Goal: Task Accomplishment & Management: Manage account settings

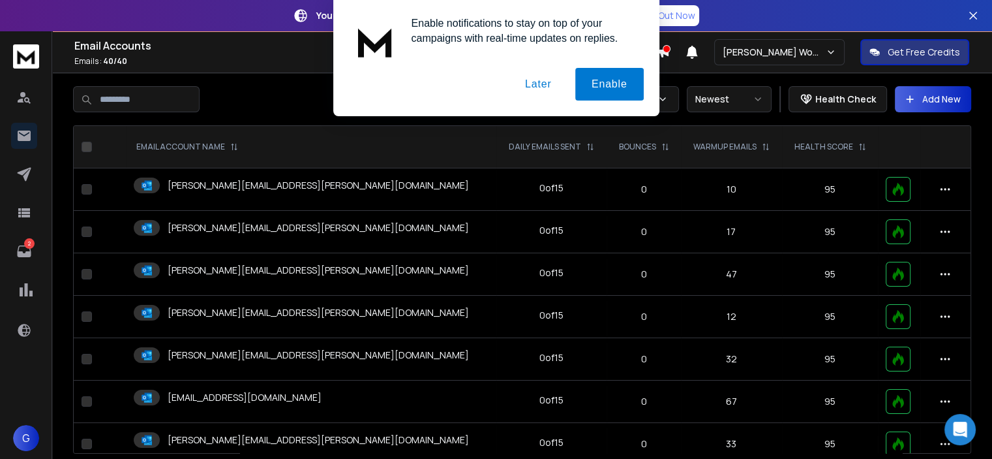
click at [539, 85] on button "Later" at bounding box center [538, 84] width 59 height 33
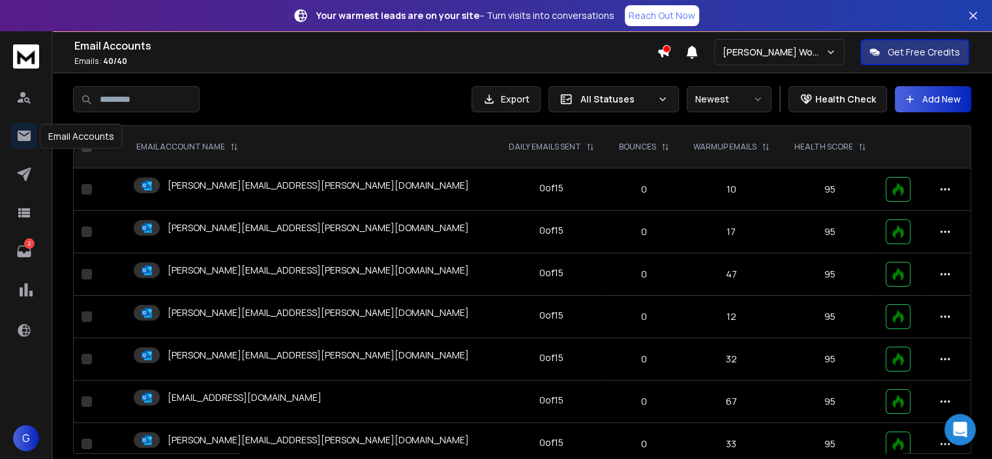
click at [27, 136] on icon at bounding box center [24, 135] width 13 height 10
click at [27, 252] on icon at bounding box center [24, 251] width 14 height 12
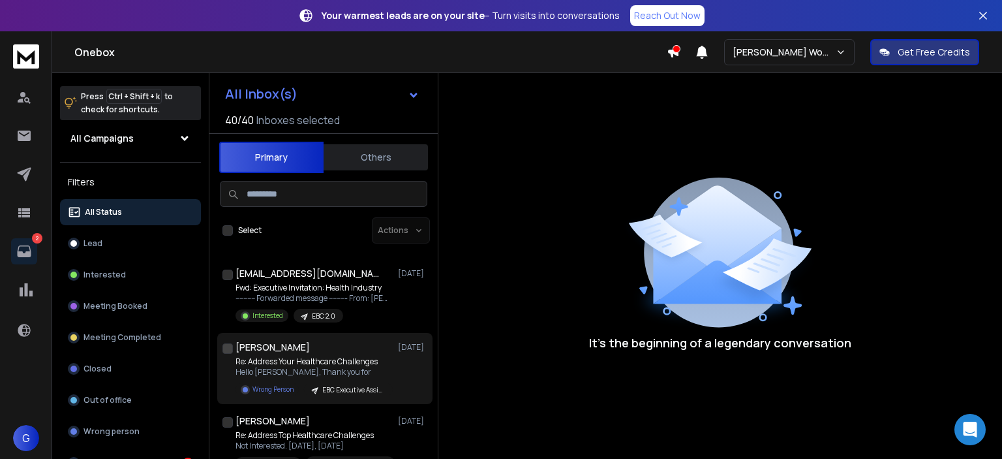
click at [268, 357] on p "Re: Address Your Healthcare Challenges" at bounding box center [314, 361] width 157 height 10
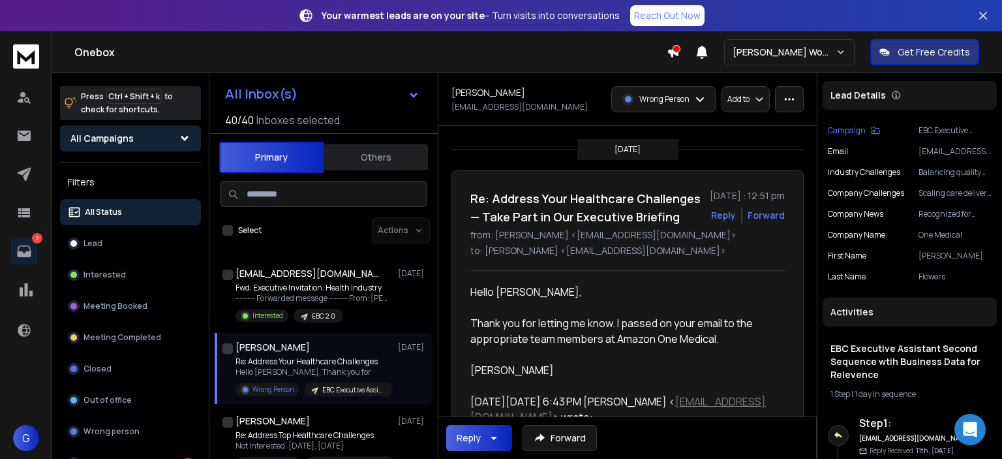
click at [119, 137] on h1 "All Campaigns" at bounding box center [101, 138] width 63 height 13
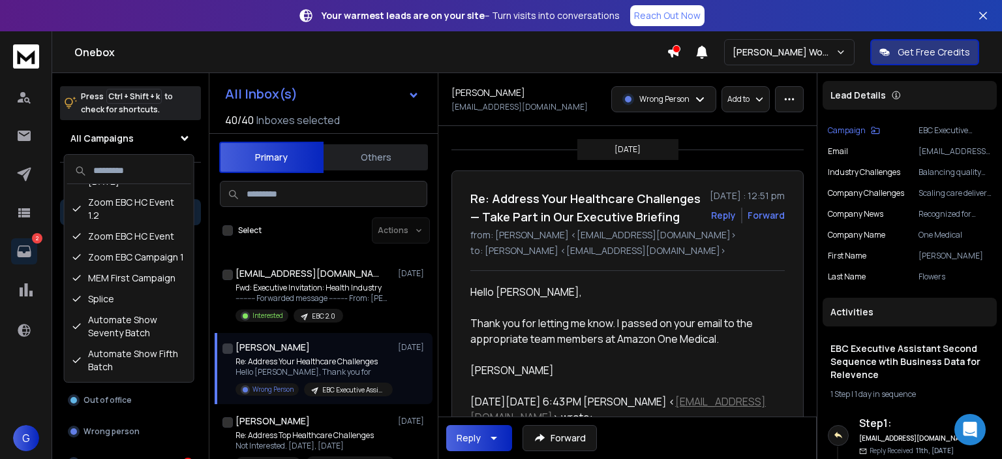
scroll to position [440, 0]
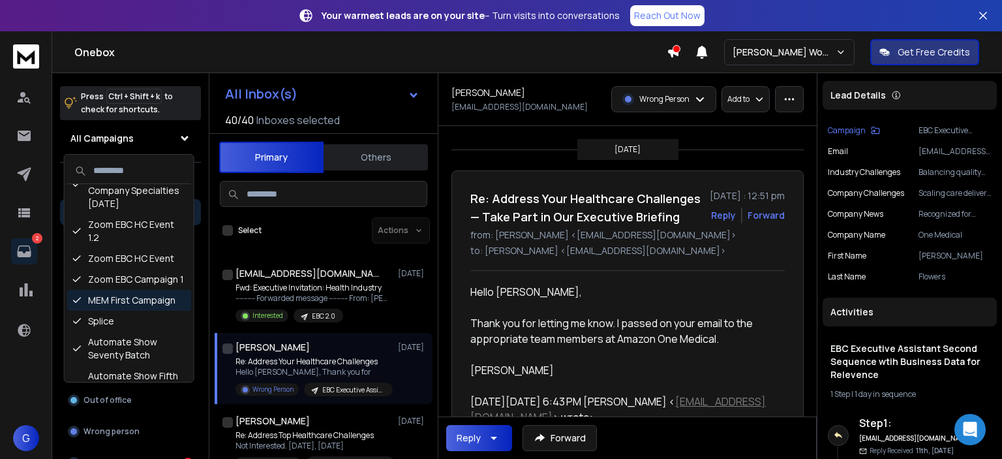
click at [125, 296] on div "MEM First Campaign" at bounding box center [129, 300] width 124 height 21
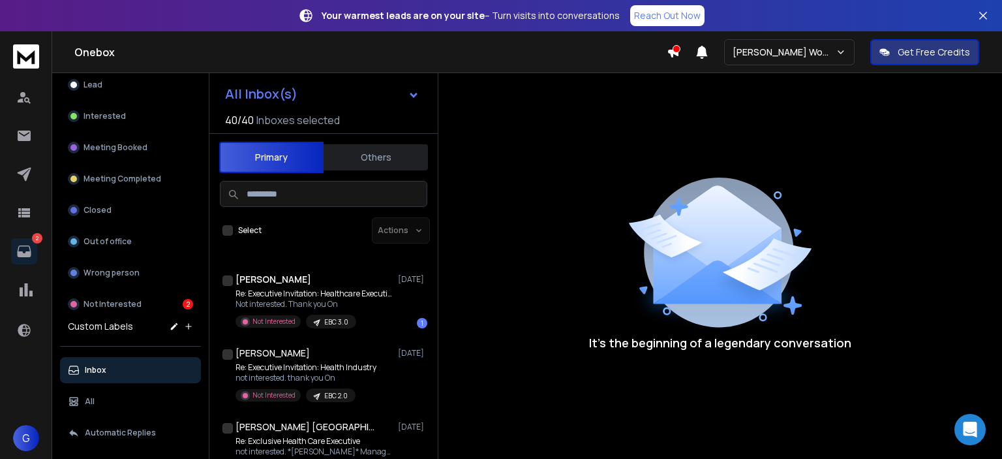
scroll to position [0, 0]
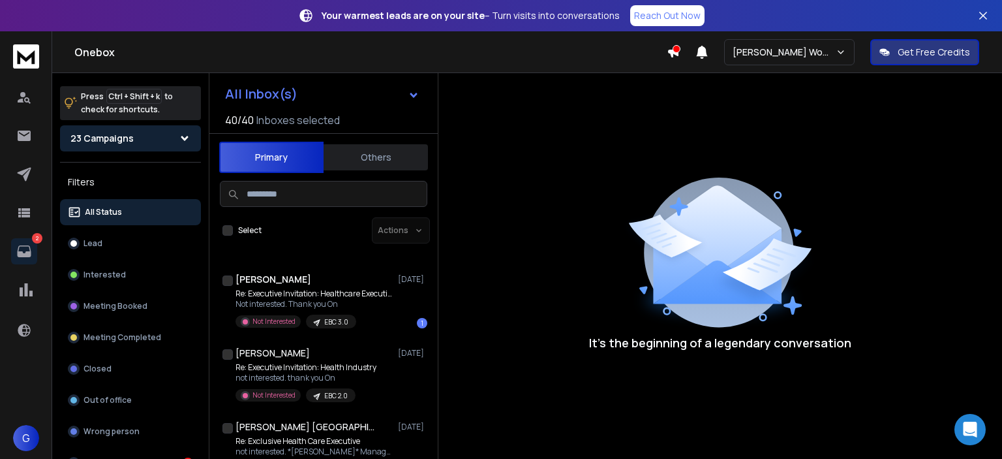
click at [180, 136] on icon at bounding box center [185, 138] width 12 height 12
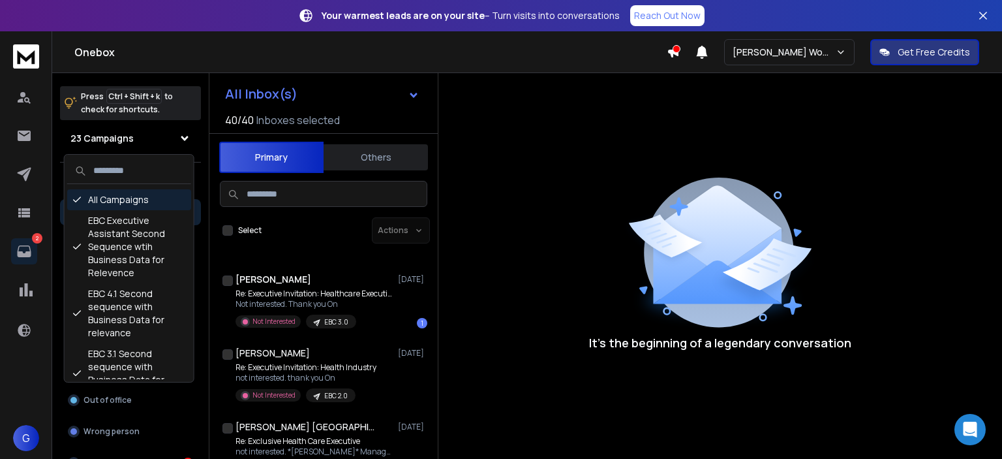
click at [77, 198] on icon at bounding box center [77, 199] width 10 height 10
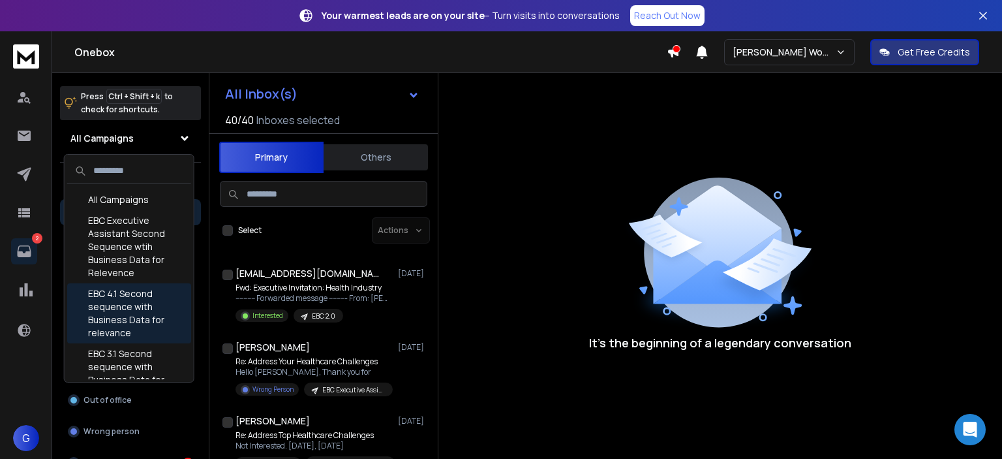
drag, startPoint x: 187, startPoint y: 201, endPoint x: 183, endPoint y: 286, distance: 85.5
click at [183, 286] on div "All Campaigns EBC Executive Assistant Second Sequence wtih Business Data for Re…" at bounding box center [129, 281] width 124 height 196
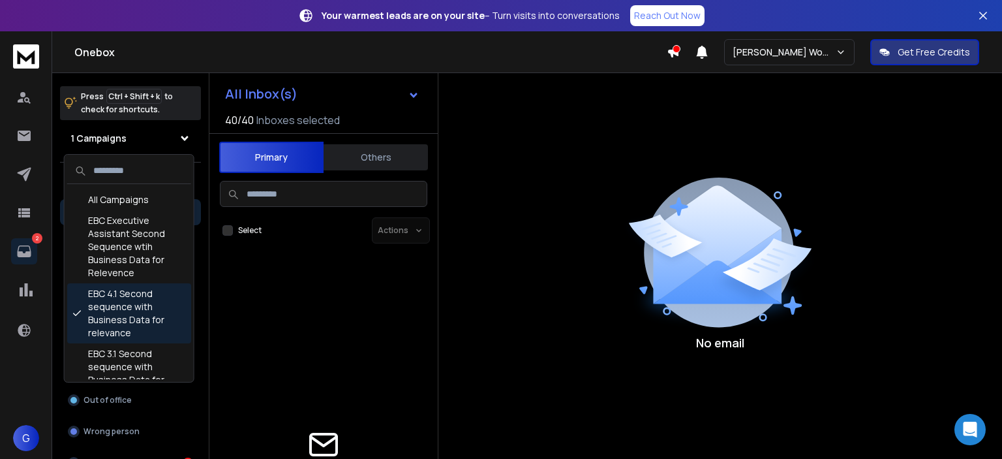
click at [77, 314] on icon at bounding box center [77, 313] width 10 height 10
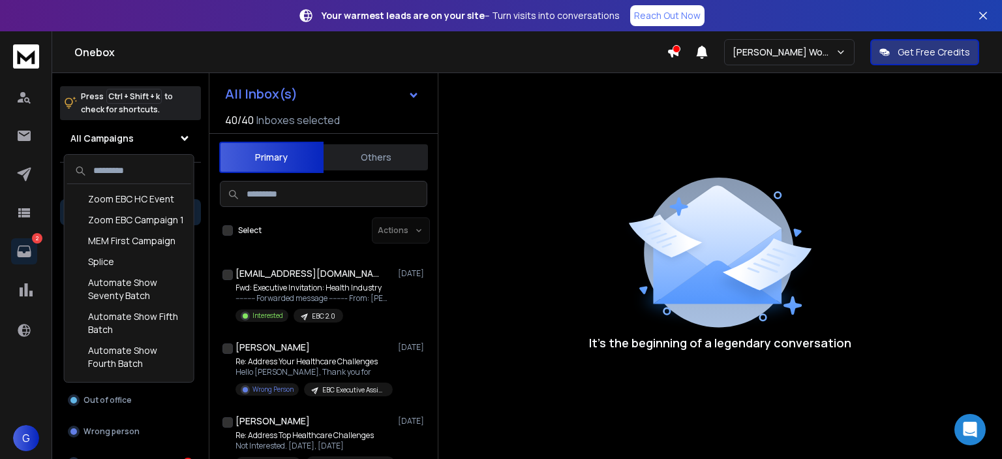
scroll to position [495, 0]
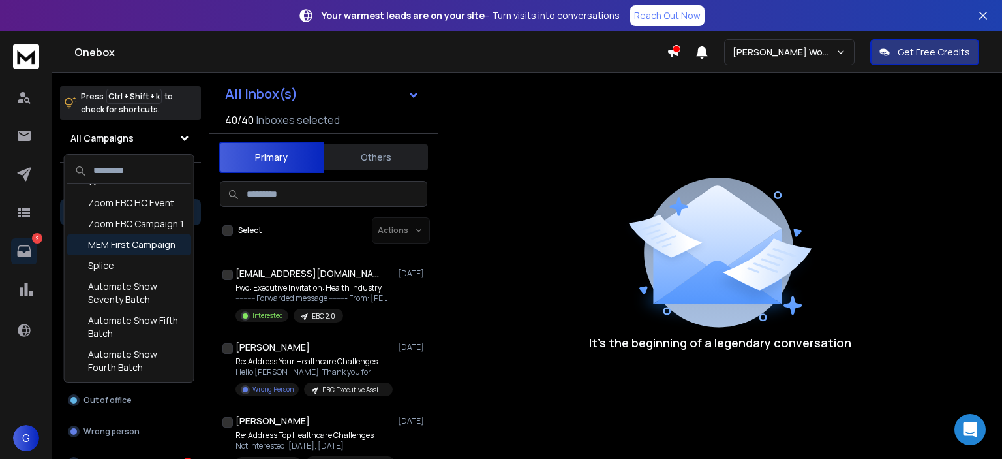
click at [159, 245] on div "MEM First Campaign" at bounding box center [129, 244] width 124 height 21
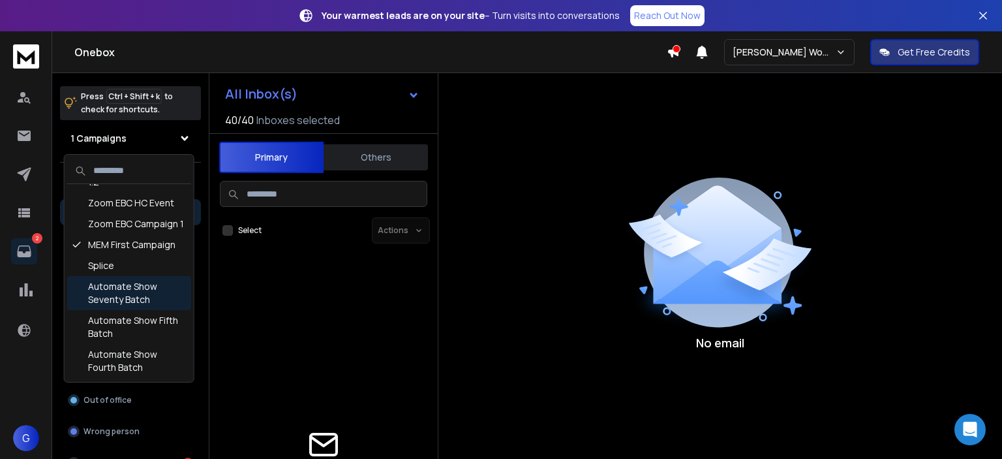
click at [125, 292] on div "Automate Show Seventy Batch" at bounding box center [129, 293] width 124 height 34
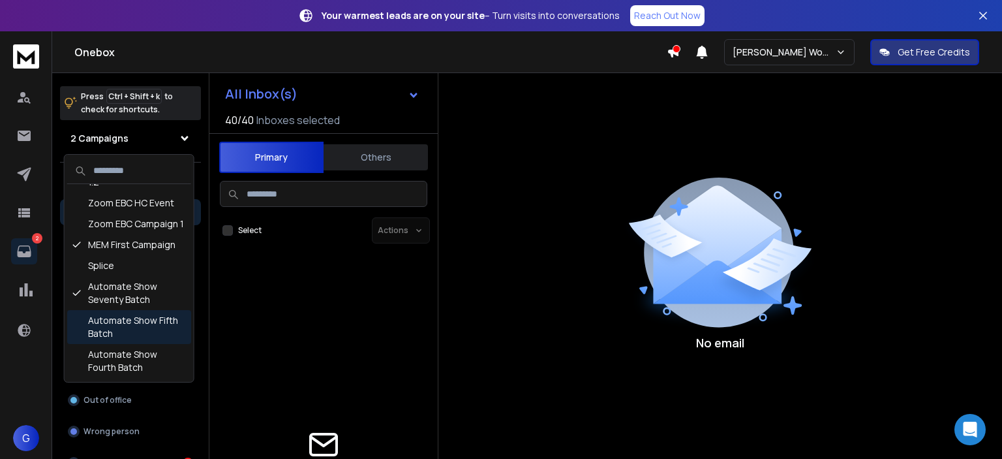
click at [123, 327] on div "Automate Show Fifth Batch" at bounding box center [129, 327] width 124 height 34
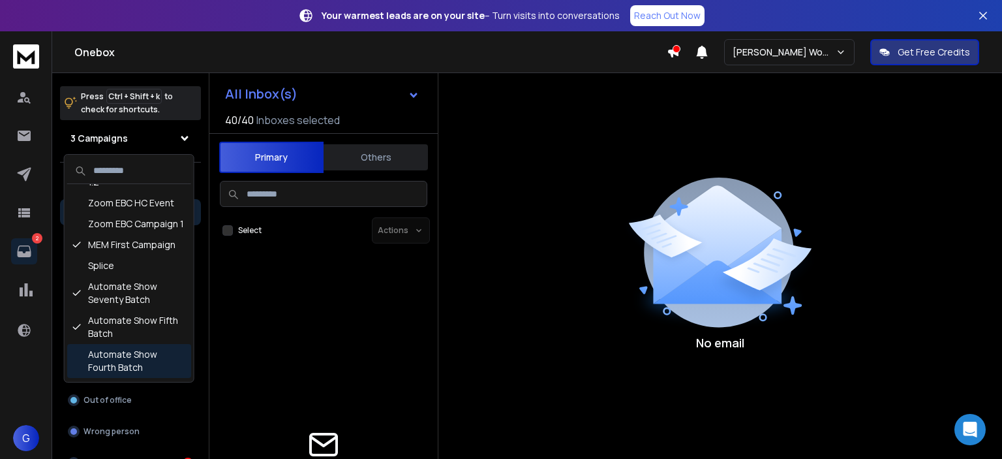
click at [123, 349] on div "Automate Show Fourth Batch" at bounding box center [129, 361] width 124 height 34
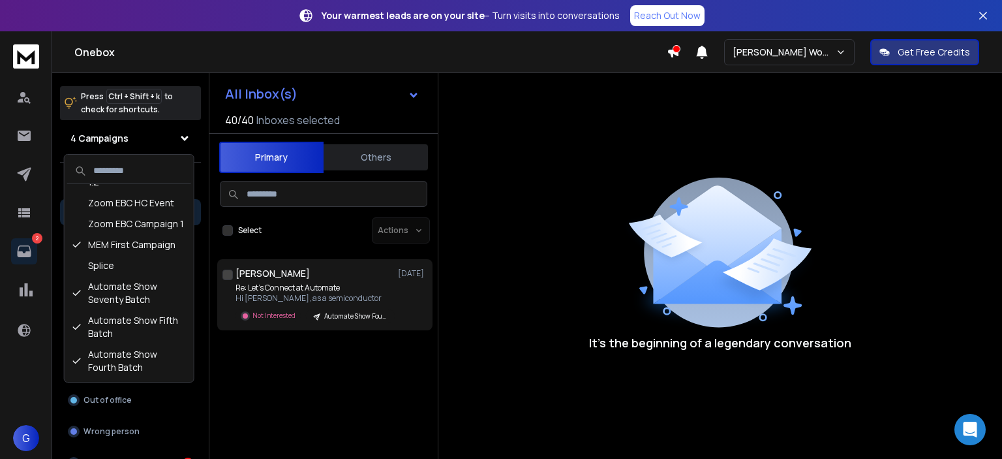
click at [299, 288] on p "Re: Let's Connect at Automate" at bounding box center [314, 287] width 157 height 10
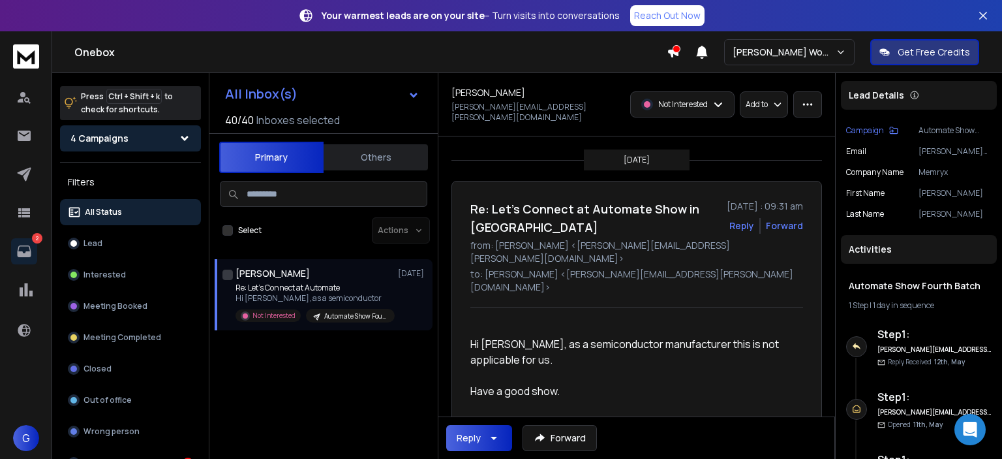
click at [102, 137] on h1 "4 Campaigns" at bounding box center [99, 138] width 58 height 13
drag, startPoint x: 217, startPoint y: 277, endPoint x: 209, endPoint y: 328, distance: 52.1
click at [209, 328] on div "[PERSON_NAME] [DATE] Re: Let's Connect at Automate Hi [PERSON_NAME], as a semic…" at bounding box center [323, 362] width 228 height 212
click at [183, 135] on icon at bounding box center [185, 138] width 12 height 12
click at [181, 135] on icon at bounding box center [185, 138] width 12 height 12
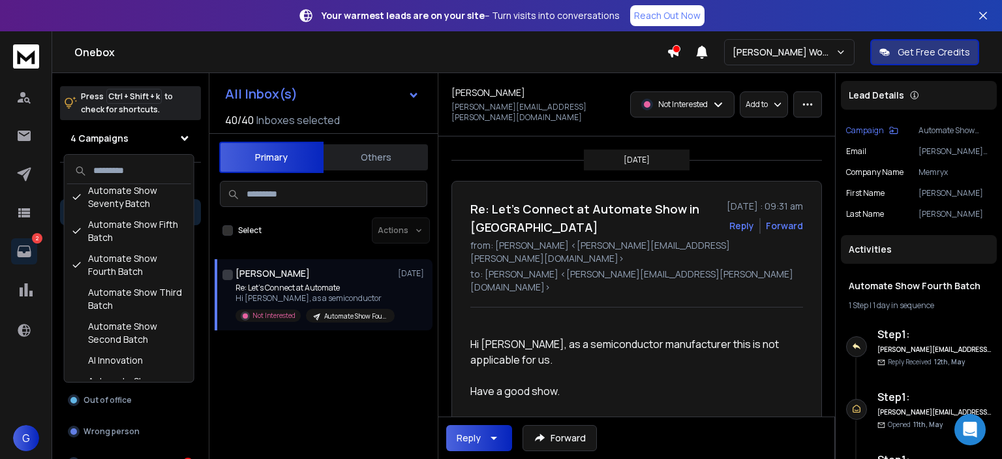
scroll to position [600, 0]
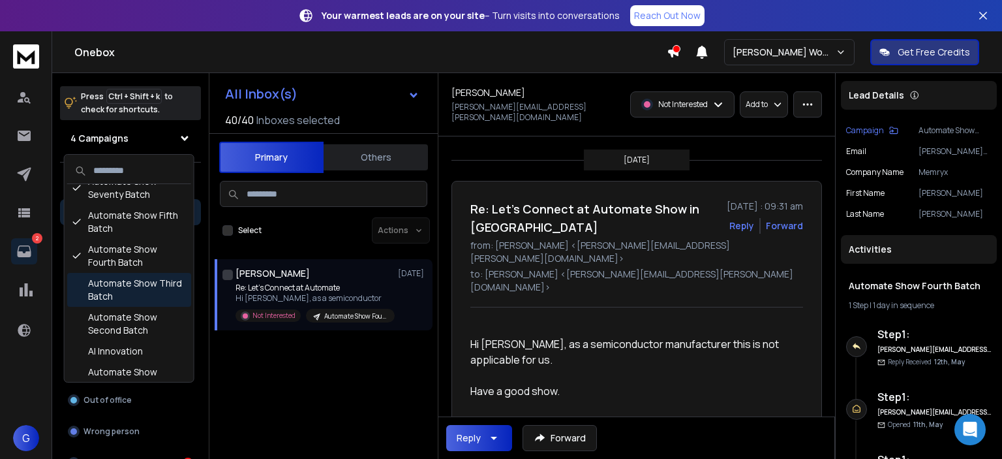
click at [78, 285] on span at bounding box center [76, 289] width 9 height 9
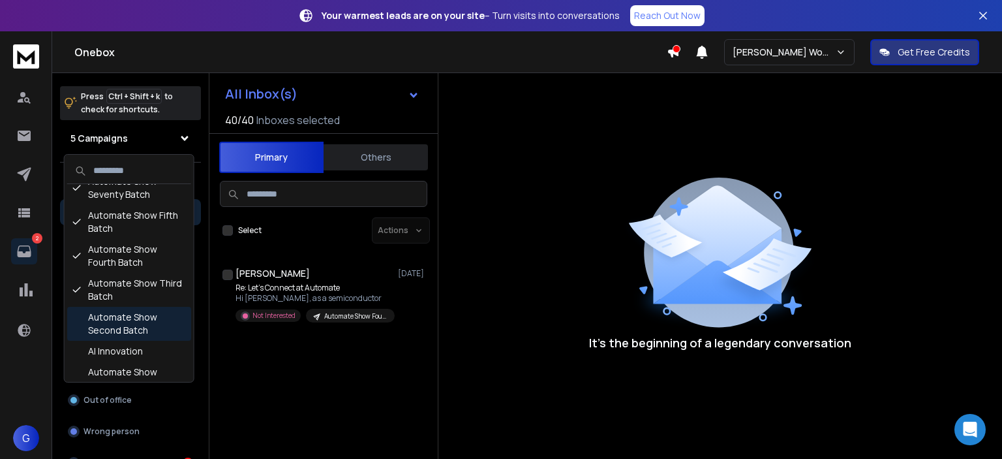
click at [67, 315] on div "Automate Show Second Batch" at bounding box center [129, 324] width 124 height 34
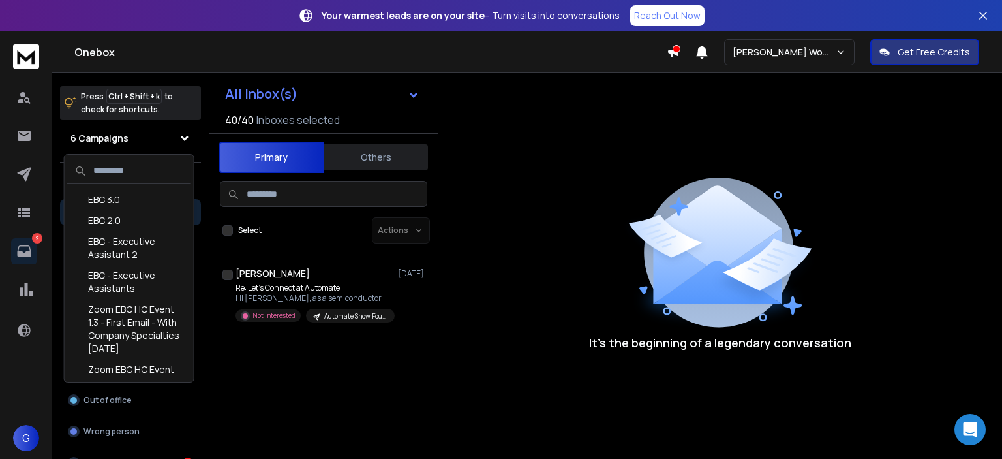
scroll to position [292, 0]
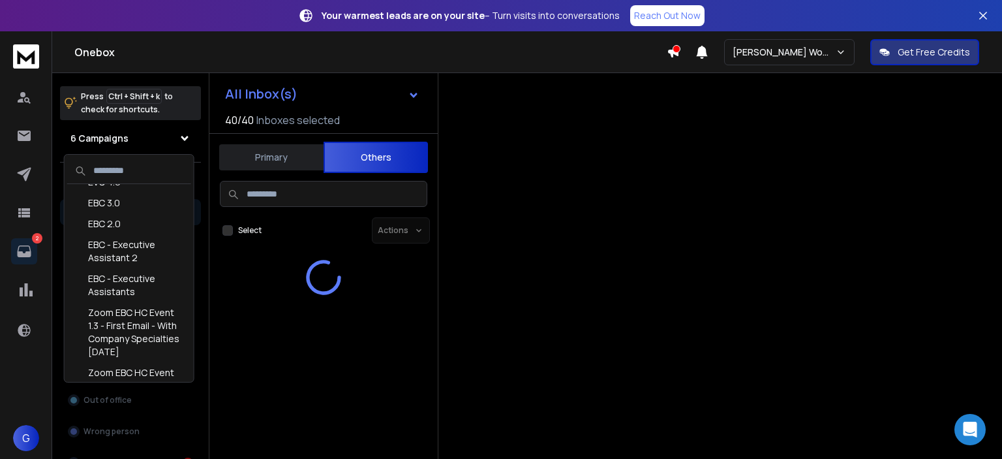
click at [382, 159] on button "Others" at bounding box center [376, 157] width 104 height 31
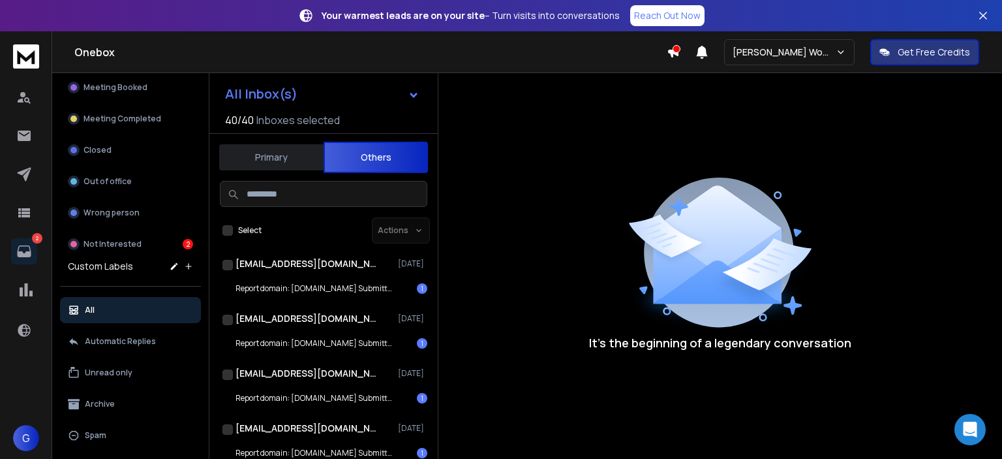
scroll to position [0, 0]
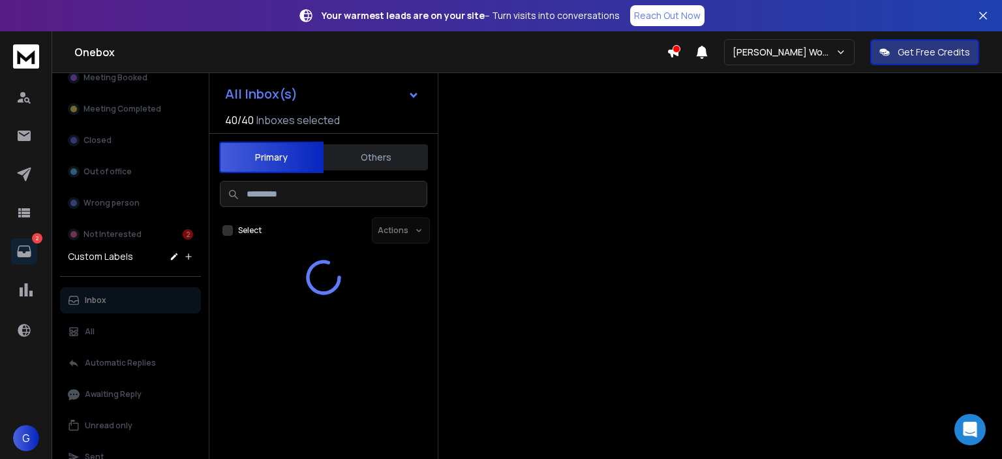
click at [271, 152] on button "Primary" at bounding box center [271, 157] width 104 height 31
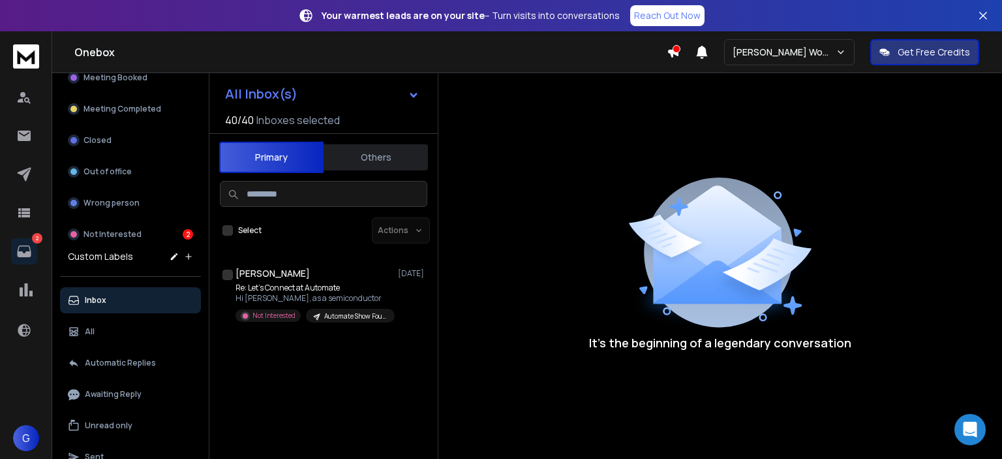
click at [271, 152] on button "Primary" at bounding box center [271, 157] width 104 height 31
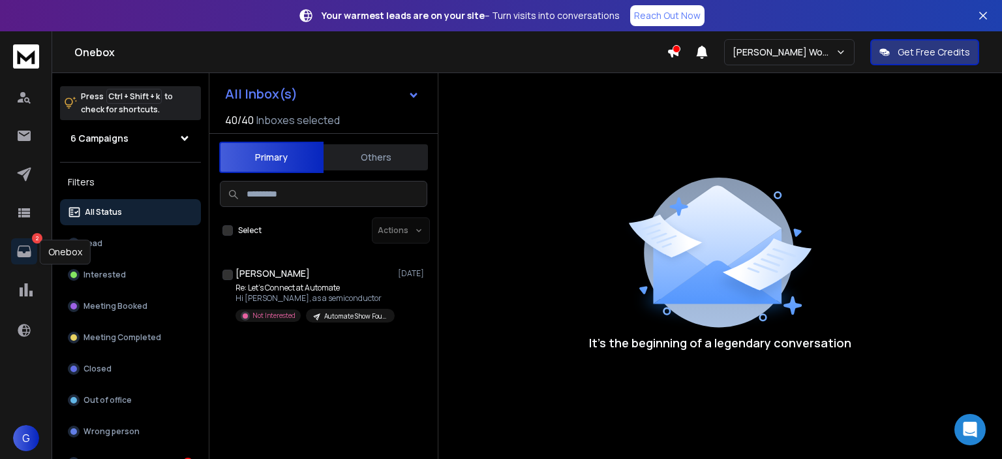
click at [25, 250] on icon at bounding box center [24, 251] width 16 height 16
click at [183, 136] on icon at bounding box center [184, 138] width 7 height 5
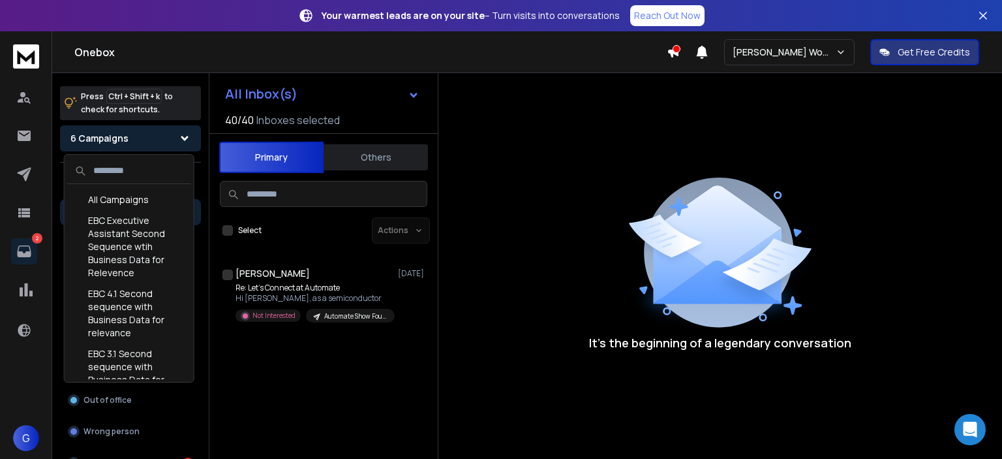
click at [184, 135] on icon at bounding box center [185, 138] width 12 height 12
click at [184, 136] on icon at bounding box center [184, 138] width 7 height 5
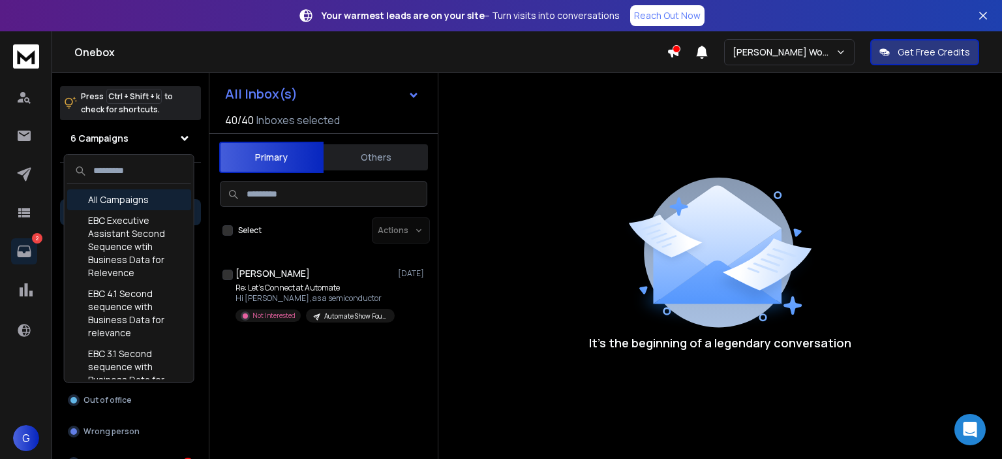
click at [92, 203] on div "All Campaigns" at bounding box center [129, 199] width 124 height 21
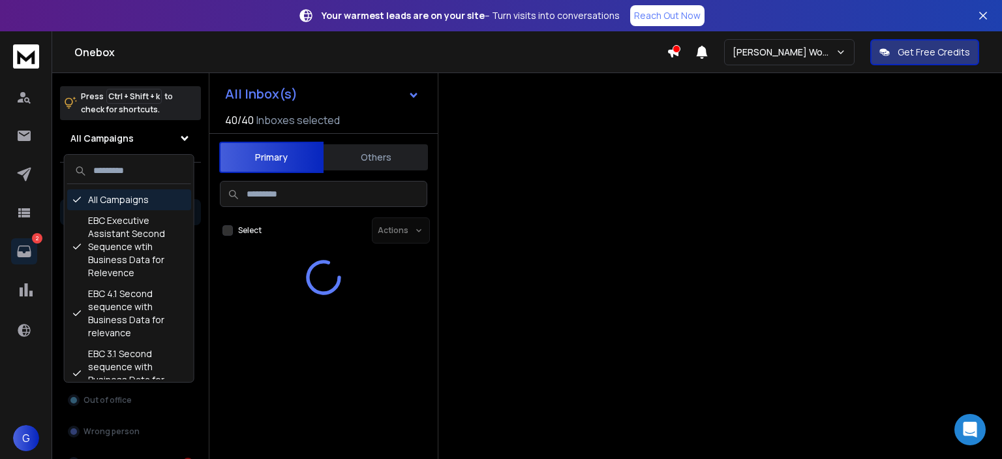
click at [74, 198] on icon at bounding box center [77, 199] width 10 height 10
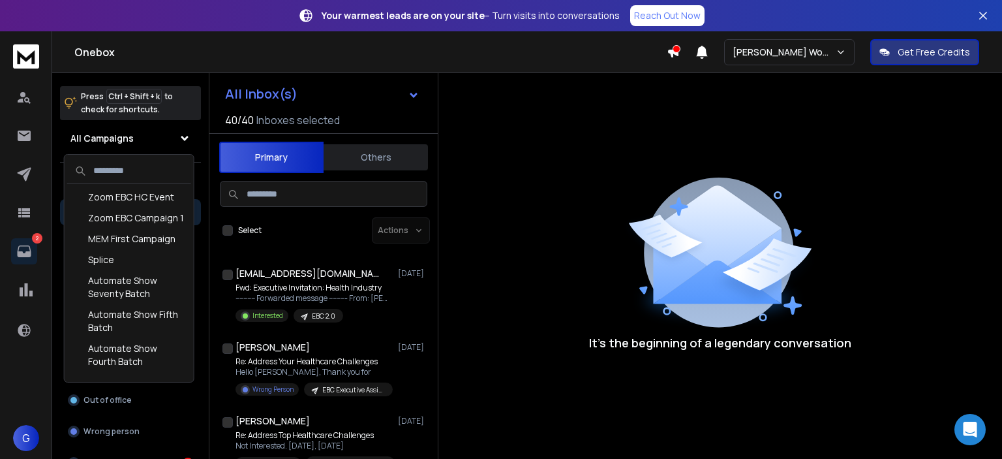
scroll to position [506, 0]
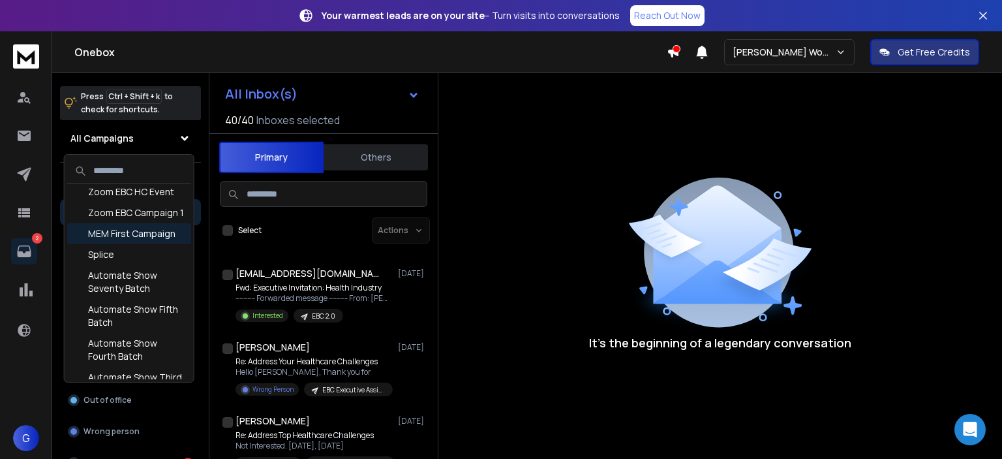
click at [131, 235] on div "MEM First Campaign" at bounding box center [129, 233] width 124 height 21
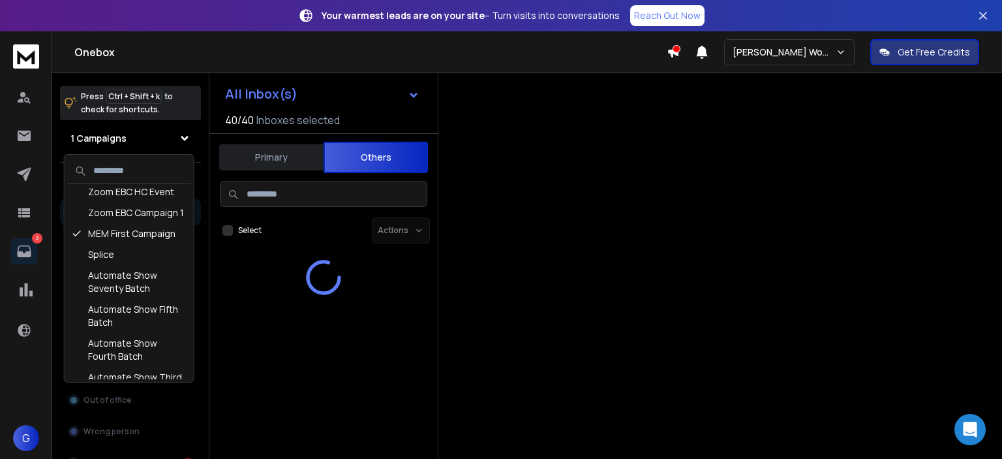
click at [371, 151] on button "Others" at bounding box center [376, 157] width 104 height 31
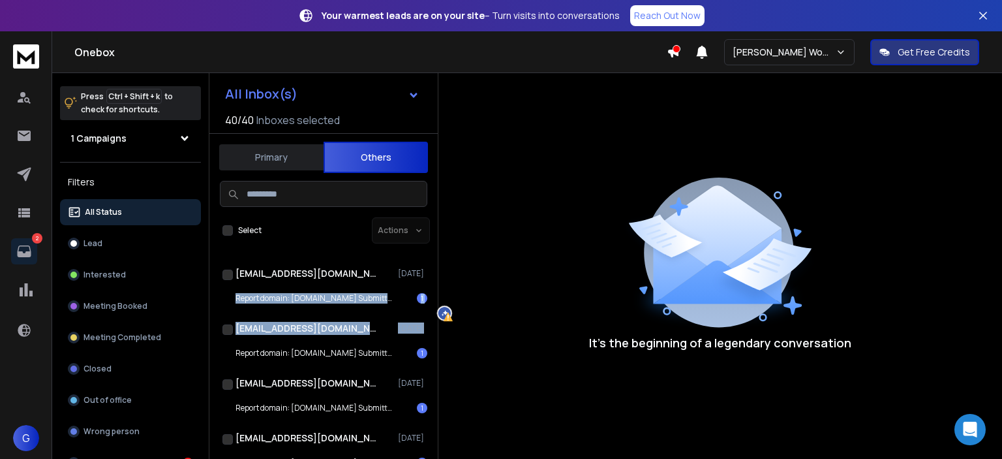
drag, startPoint x: 433, startPoint y: 262, endPoint x: 428, endPoint y: 333, distance: 71.3
click at [429, 333] on div "[EMAIL_ADDRESS][DOMAIN_NAME] [DATE] Report domain: [DOMAIN_NAME] Submitter: [DO…" at bounding box center [323, 425] width 228 height 339
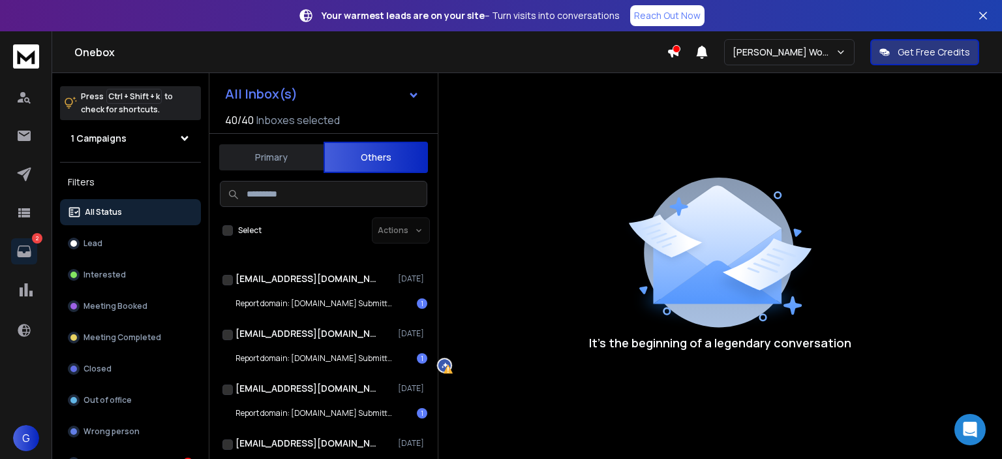
scroll to position [1913, 0]
